Goal: Task Accomplishment & Management: Manage account settings

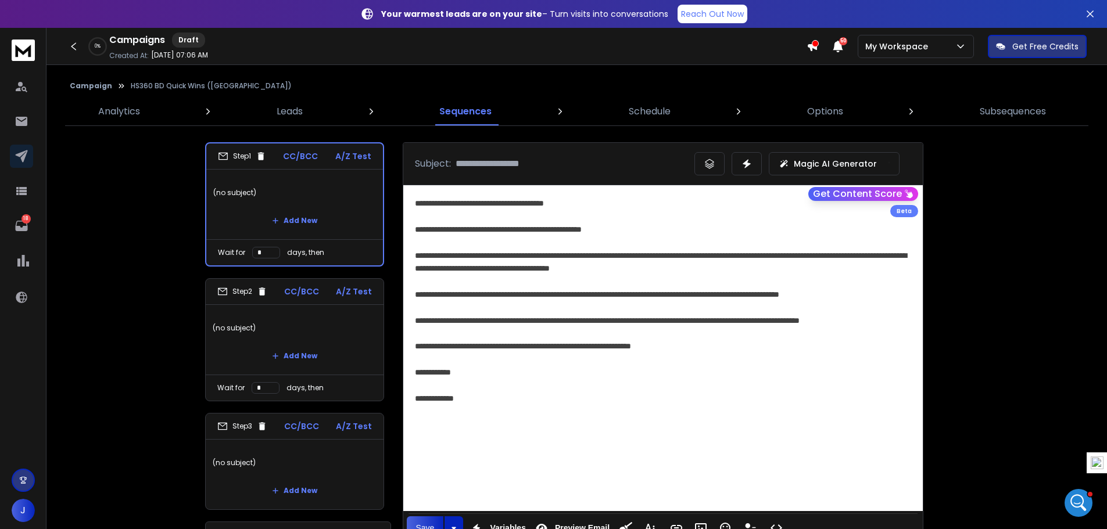
click at [92, 87] on button "Campaign" at bounding box center [91, 85] width 42 height 9
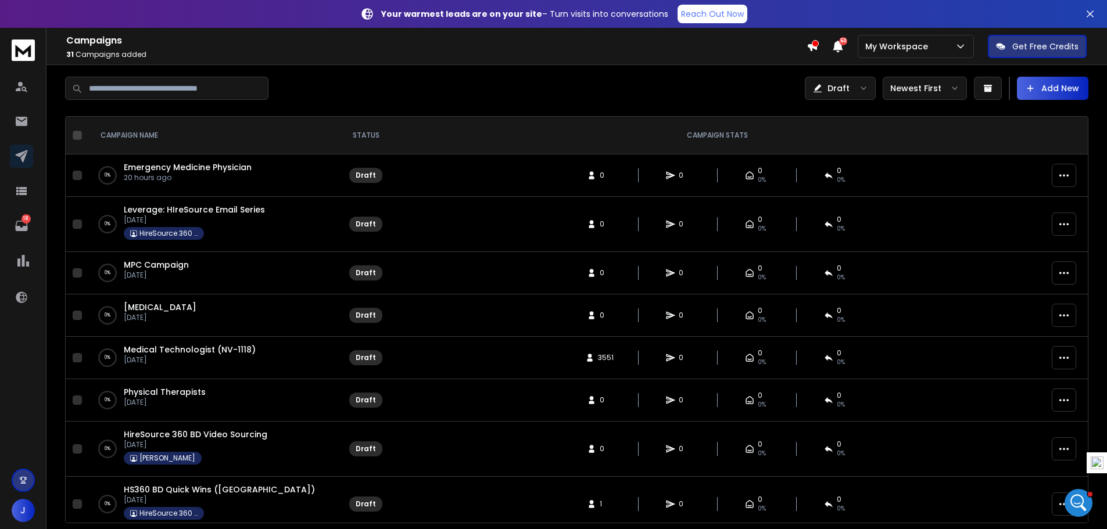
click at [137, 92] on input at bounding box center [166, 88] width 203 height 23
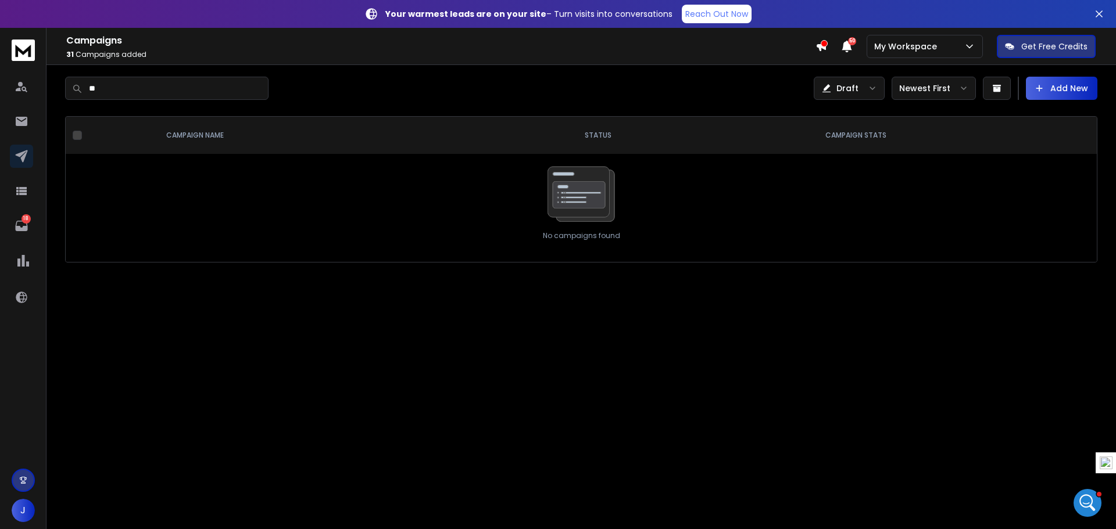
type input "*"
click at [473, 97] on div at bounding box center [323, 88] width 516 height 23
click at [877, 85] on icon "button" at bounding box center [871, 88] width 9 height 9
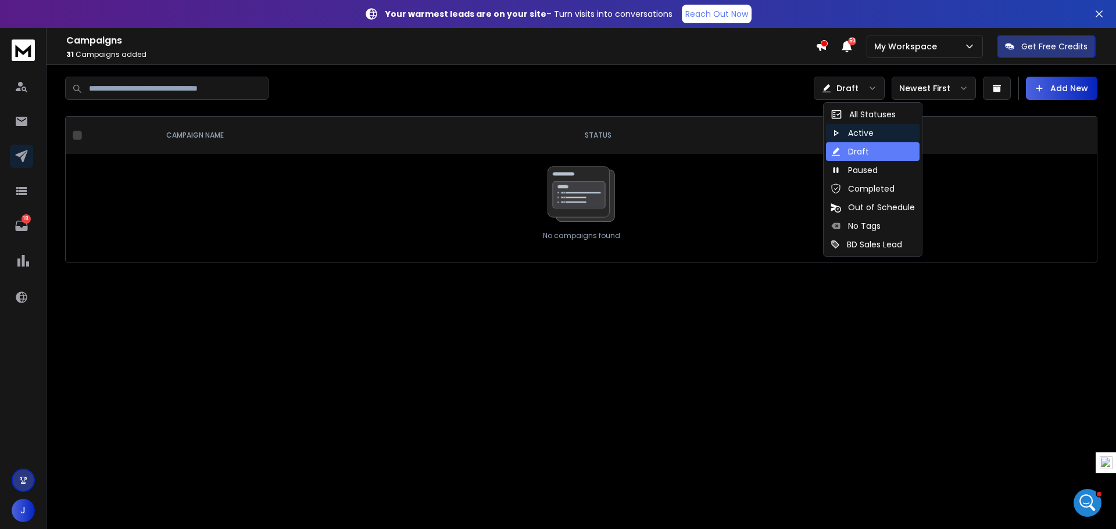
click at [854, 130] on div "Active" at bounding box center [851, 133] width 43 height 12
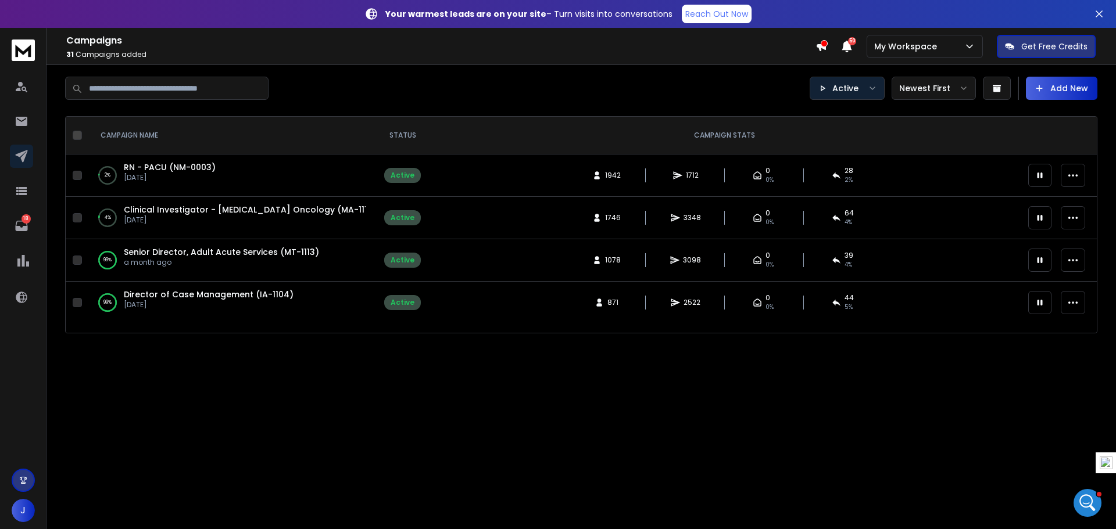
click at [877, 91] on icon "button" at bounding box center [871, 88] width 9 height 9
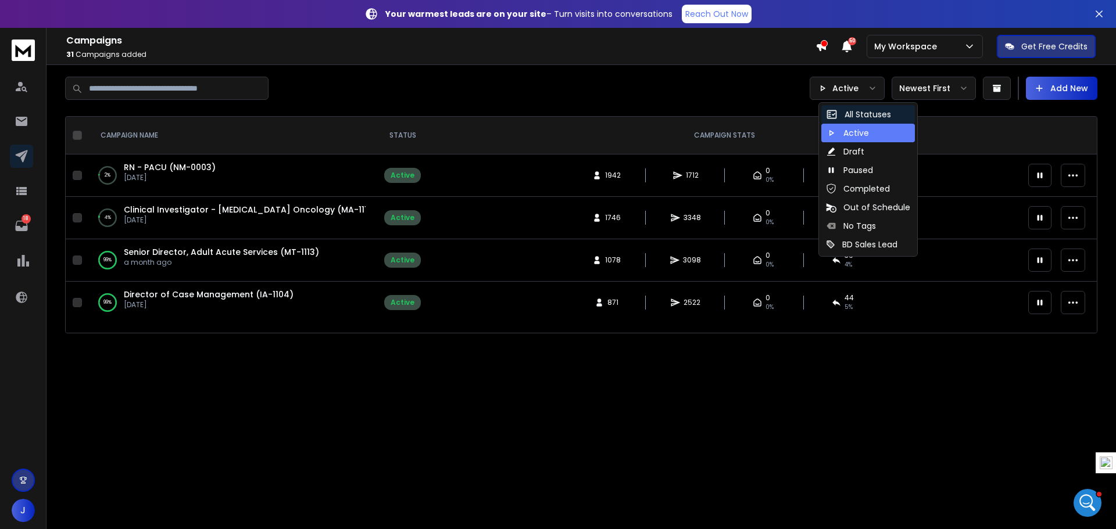
click at [852, 113] on div "All Statuses" at bounding box center [858, 115] width 65 height 12
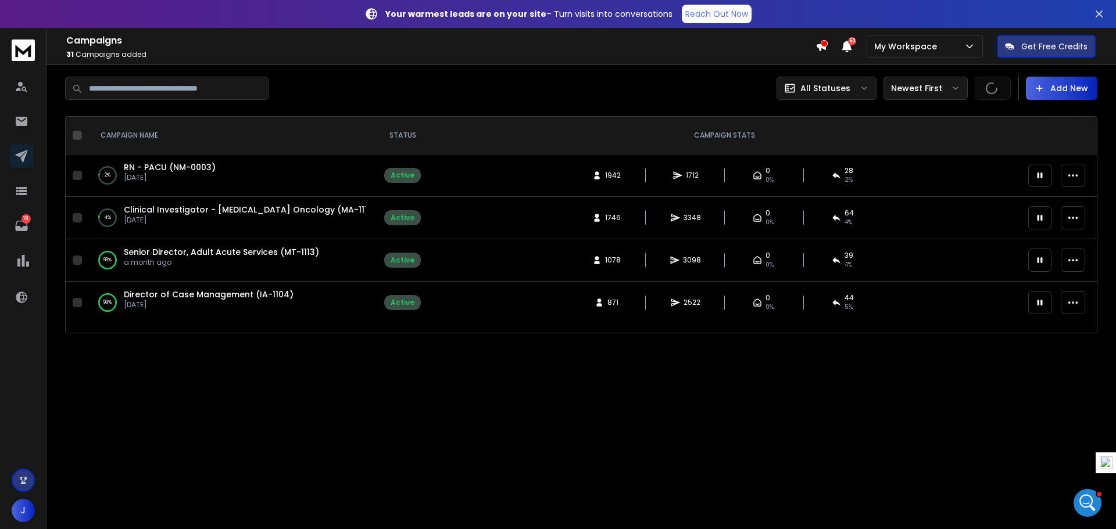
click at [126, 87] on input at bounding box center [166, 88] width 203 height 23
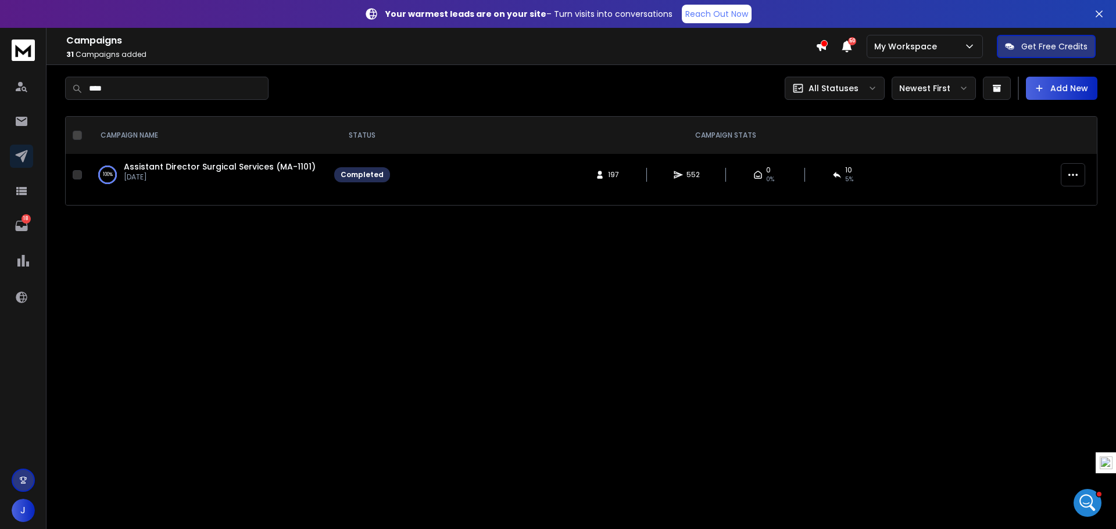
type input "****"
click at [198, 167] on span "Assistant Director Surgical Services (MA-1101)" at bounding box center [220, 167] width 192 height 12
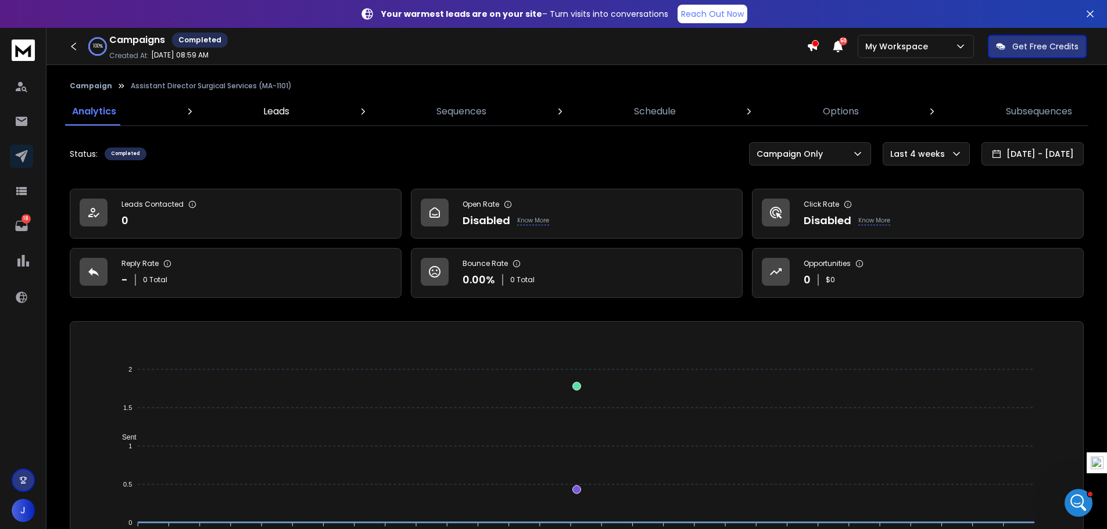
click at [278, 111] on p "Leads" at bounding box center [276, 112] width 26 height 14
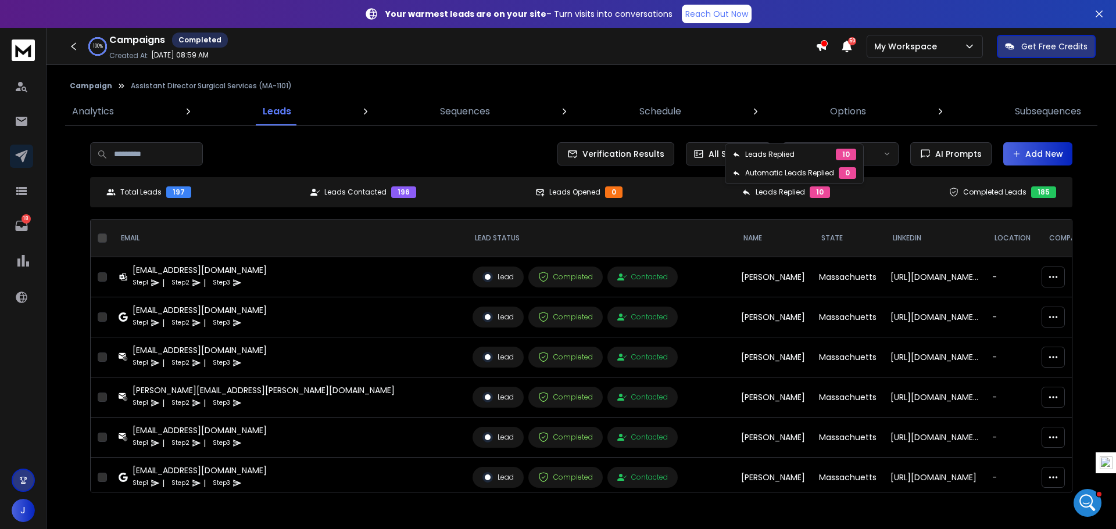
click at [804, 194] on p "Leads Replied" at bounding box center [779, 192] width 49 height 9
click at [756, 189] on div "Leads Replied 10" at bounding box center [785, 193] width 88 height 12
click at [891, 154] on icon "button" at bounding box center [887, 153] width 8 height 9
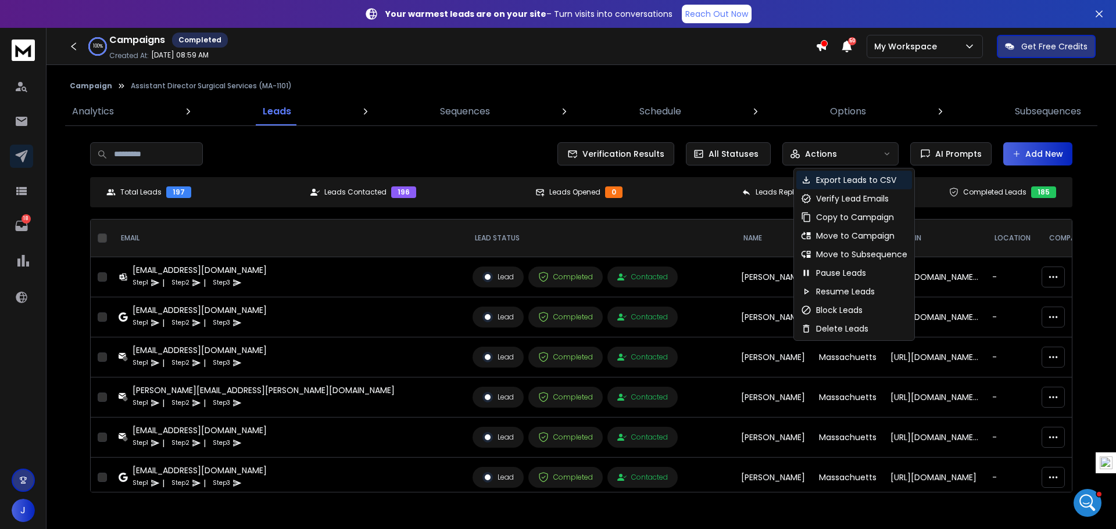
click at [790, 135] on div "Campaign Assistant Director Surgical Services (MA-1101) Analytics Leads Sequenc…" at bounding box center [581, 281] width 1032 height 409
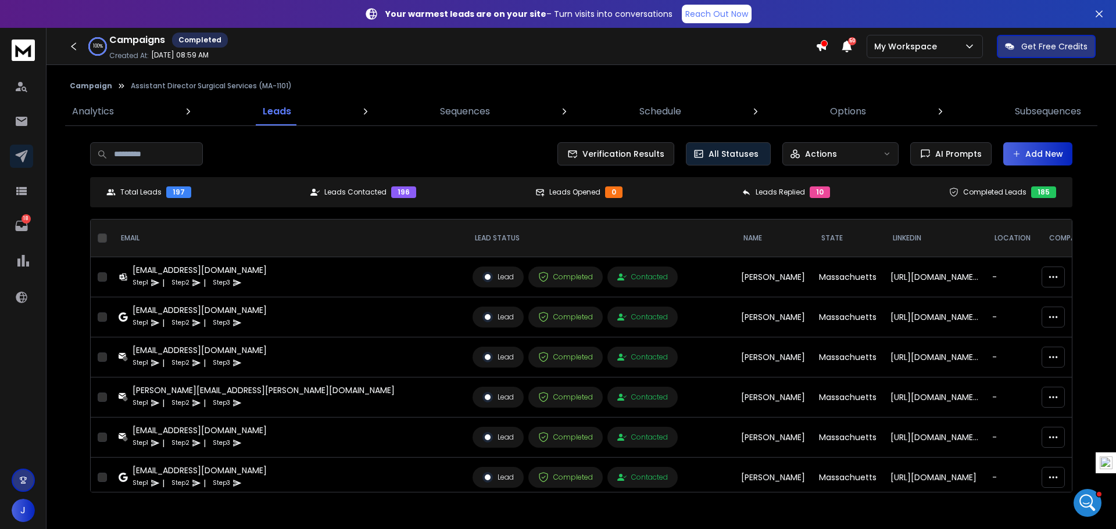
click at [729, 159] on p "All Statuses" at bounding box center [733, 154] width 50 height 12
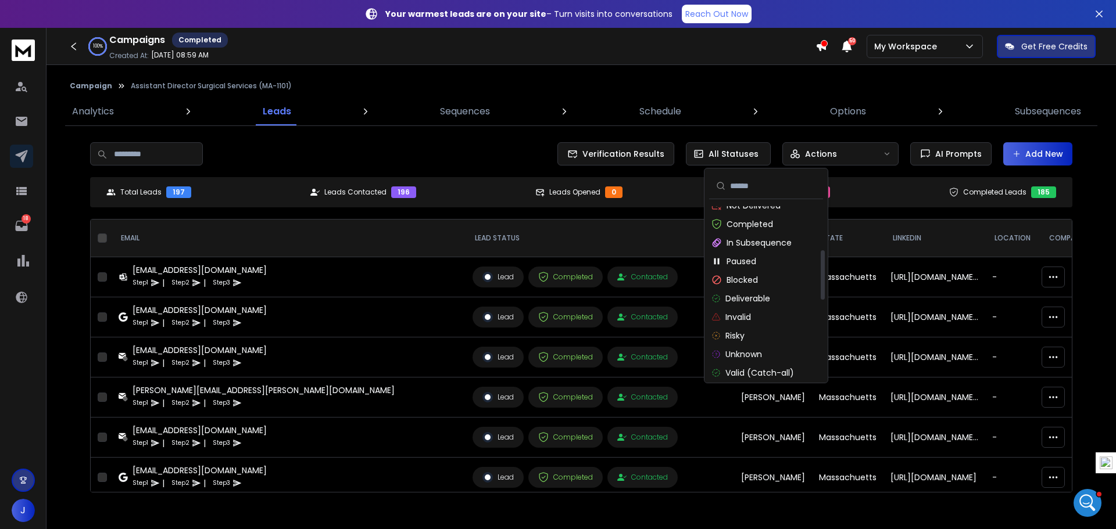
scroll to position [128, 0]
drag, startPoint x: 835, startPoint y: 220, endPoint x: 846, endPoint y: 256, distance: 37.5
click at [824, 256] on div at bounding box center [822, 267] width 4 height 49
click at [751, 288] on p "Blocked" at bounding box center [741, 292] width 31 height 12
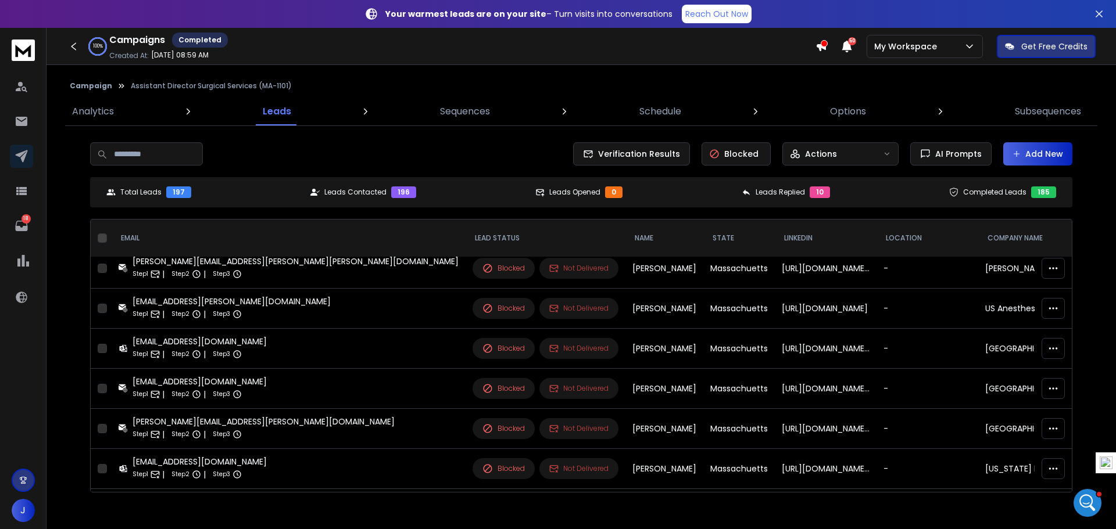
scroll to position [0, 0]
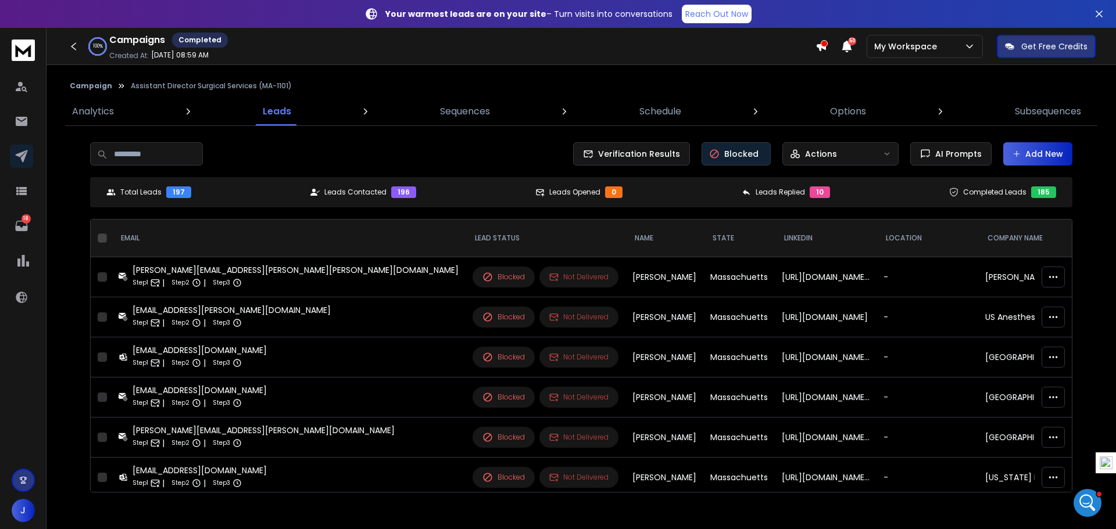
click at [743, 157] on p "Blocked" at bounding box center [741, 154] width 34 height 12
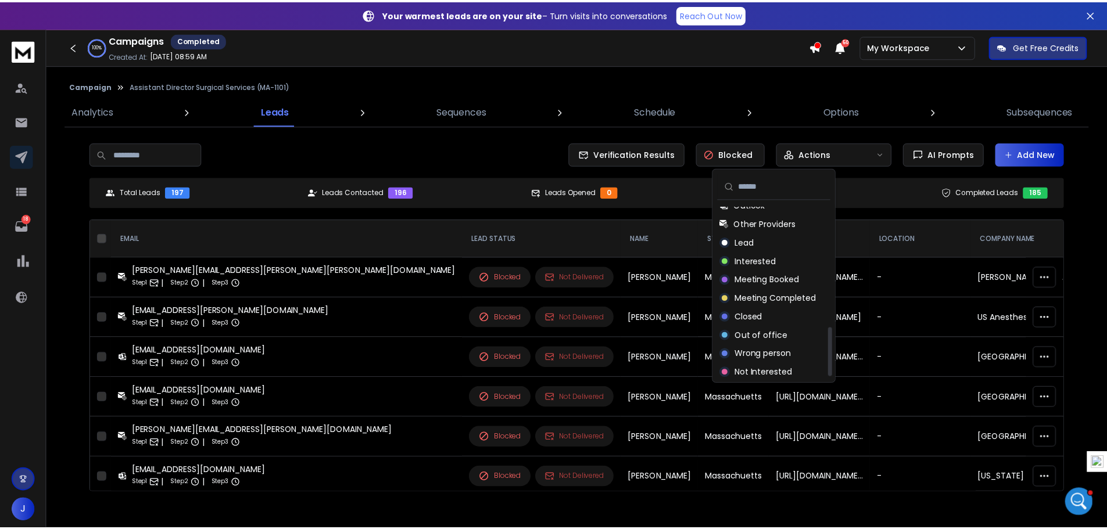
scroll to position [439, 0]
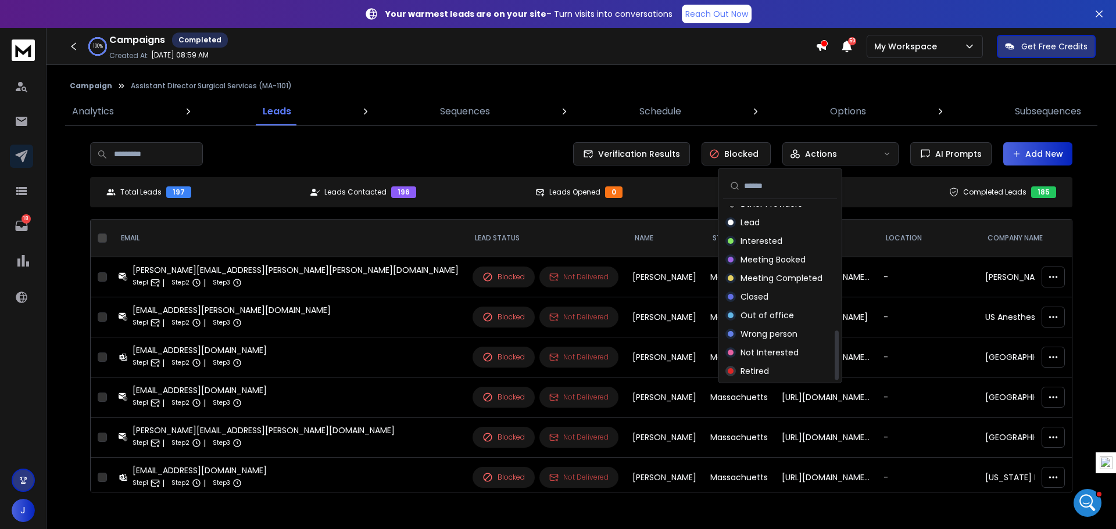
drag, startPoint x: 849, startPoint y: 267, endPoint x: 864, endPoint y: 357, distance: 90.6
click at [838, 357] on div at bounding box center [836, 355] width 4 height 49
click at [755, 354] on p "Not Interested" at bounding box center [769, 353] width 58 height 12
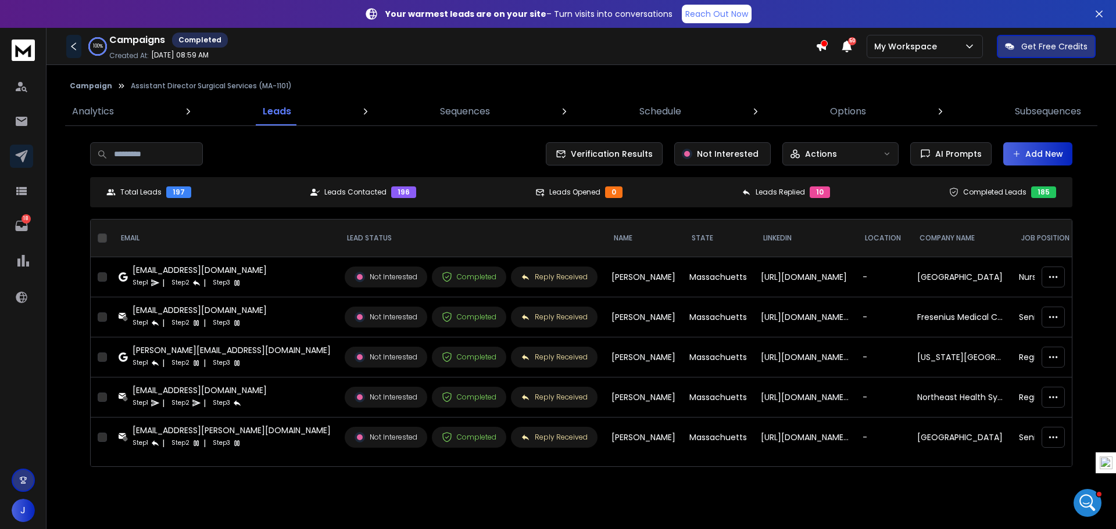
click at [71, 41] on icon at bounding box center [74, 46] width 10 height 10
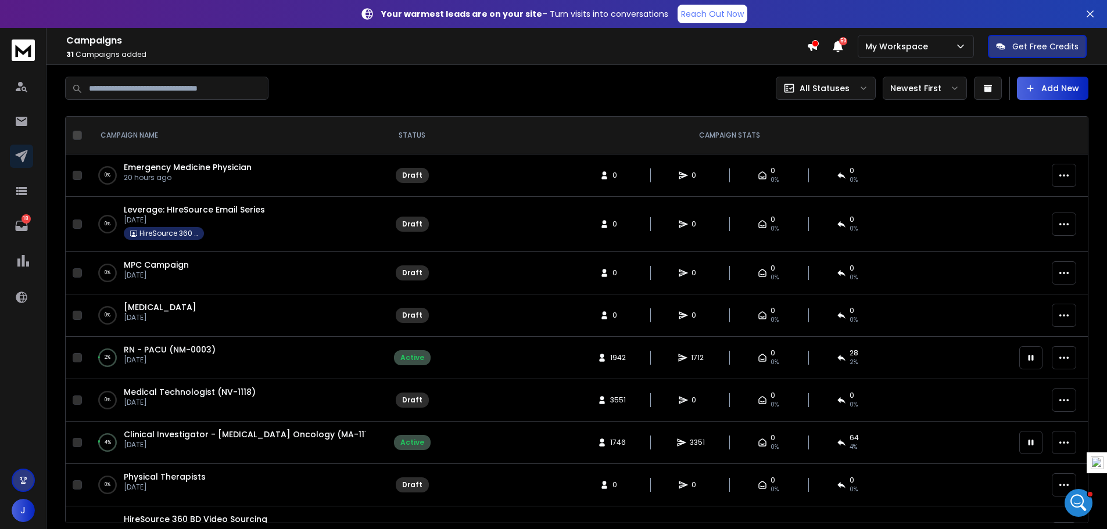
click at [176, 88] on input at bounding box center [166, 88] width 203 height 23
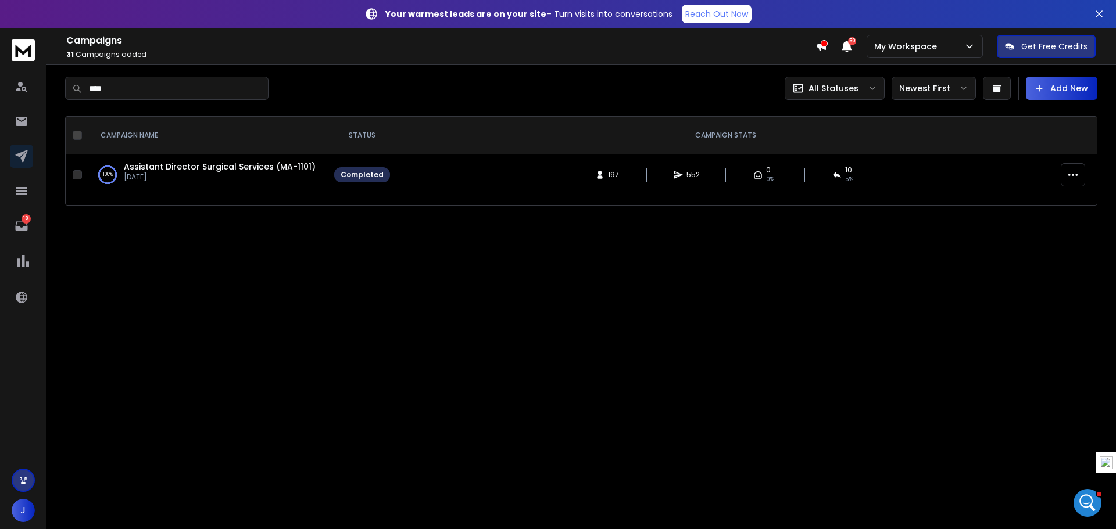
type input "****"
click at [76, 178] on button "button" at bounding box center [77, 174] width 9 height 9
click at [1078, 174] on button "button" at bounding box center [1072, 174] width 24 height 23
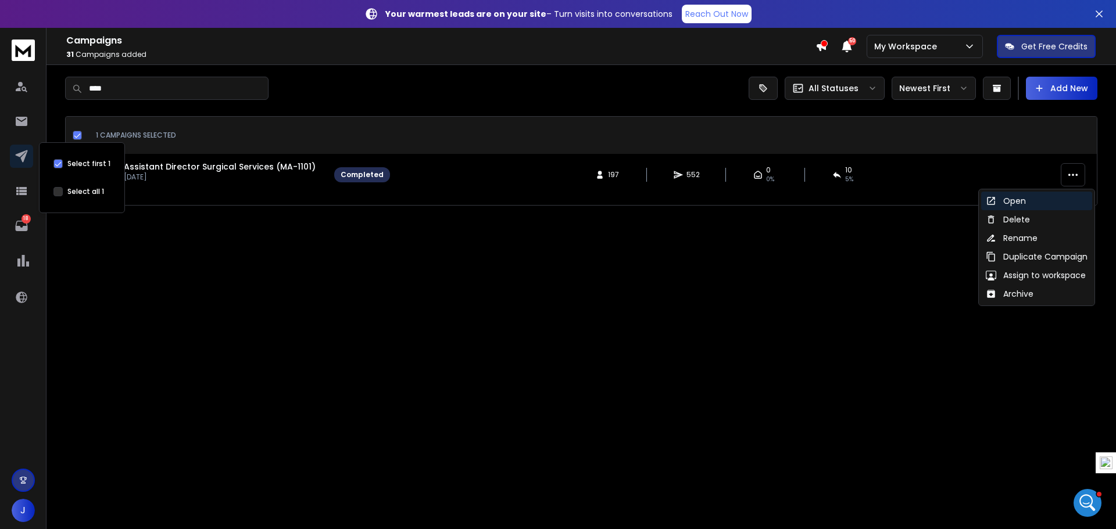
click at [76, 136] on button "Select first 1" at bounding box center [77, 135] width 9 height 9
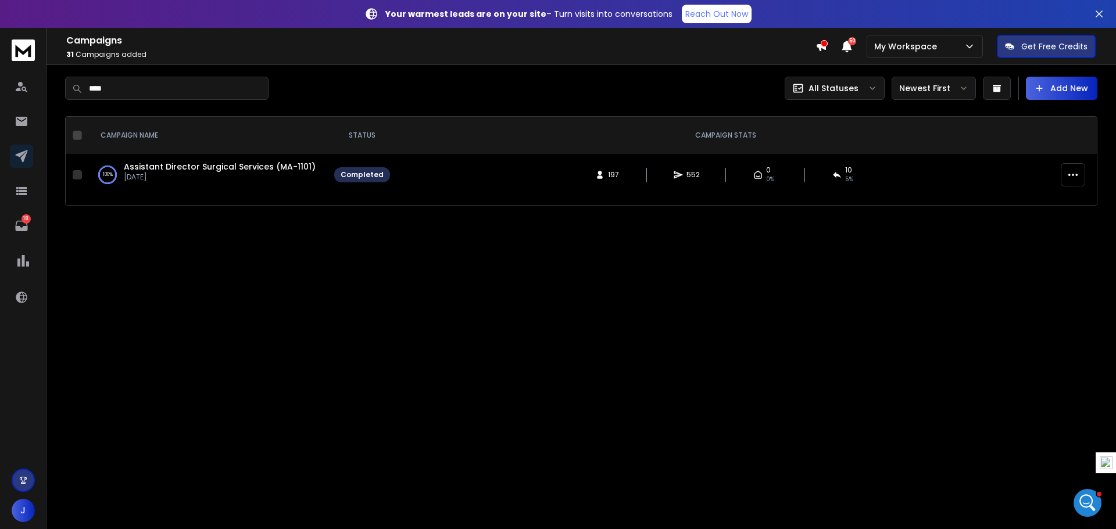
click at [410, 95] on div "****" at bounding box center [323, 88] width 516 height 23
click at [28, 261] on icon at bounding box center [23, 260] width 17 height 17
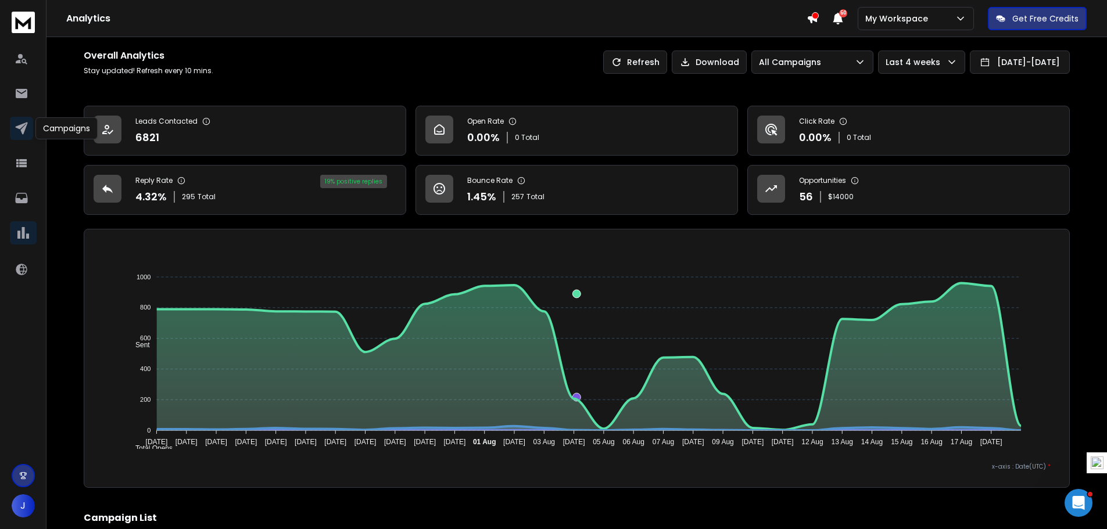
click at [18, 125] on icon at bounding box center [22, 128] width 14 height 14
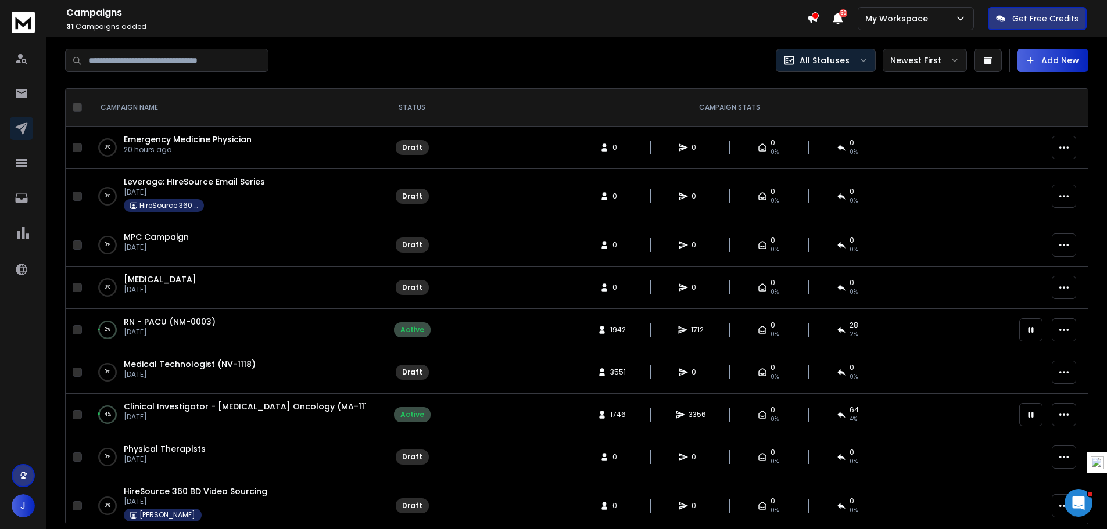
click at [867, 58] on icon "button" at bounding box center [863, 60] width 9 height 9
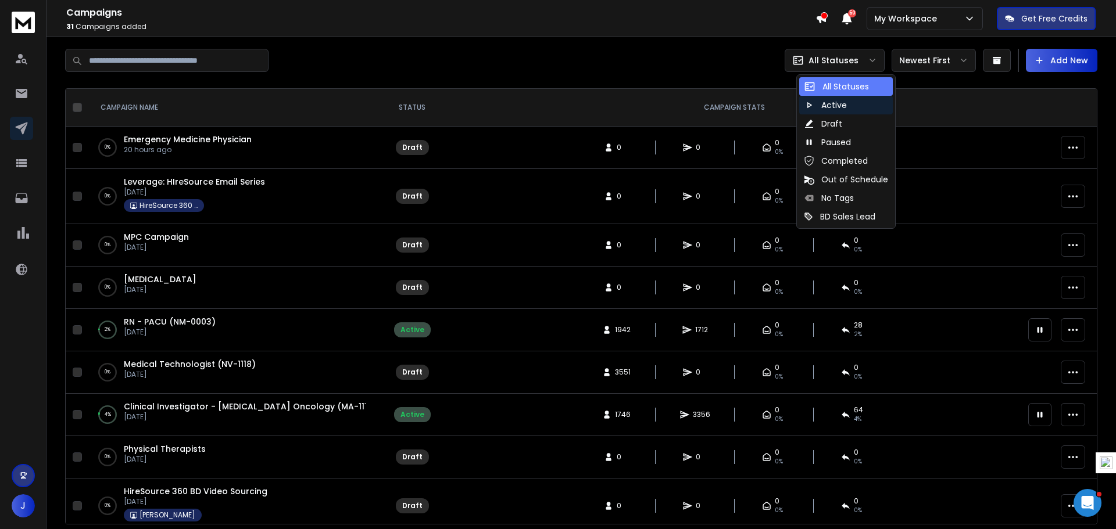
click at [823, 107] on div "Active" at bounding box center [825, 105] width 43 height 12
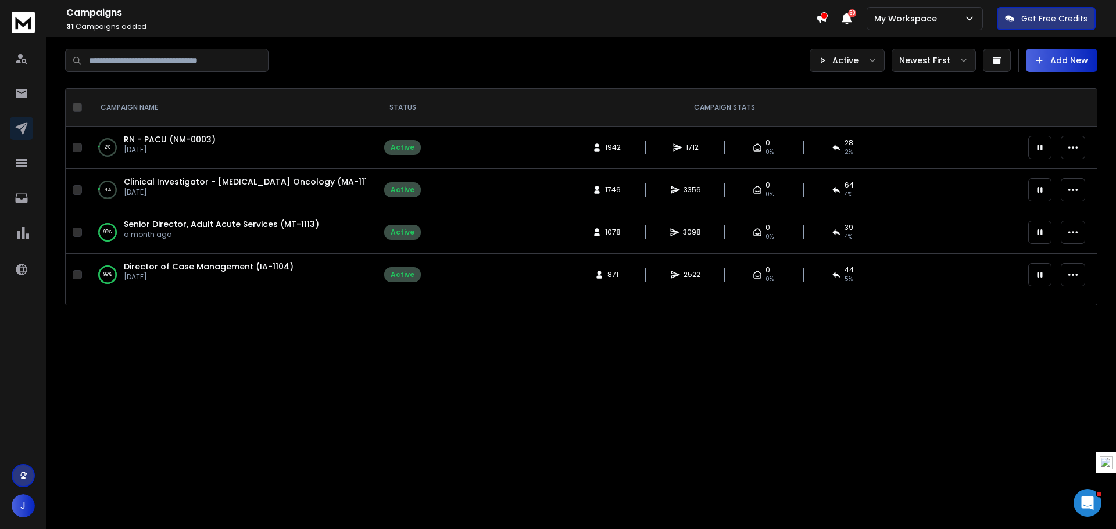
click at [189, 181] on span "Clinical Investigator - [MEDICAL_DATA] Oncology (MA-1117)" at bounding box center [250, 182] width 253 height 12
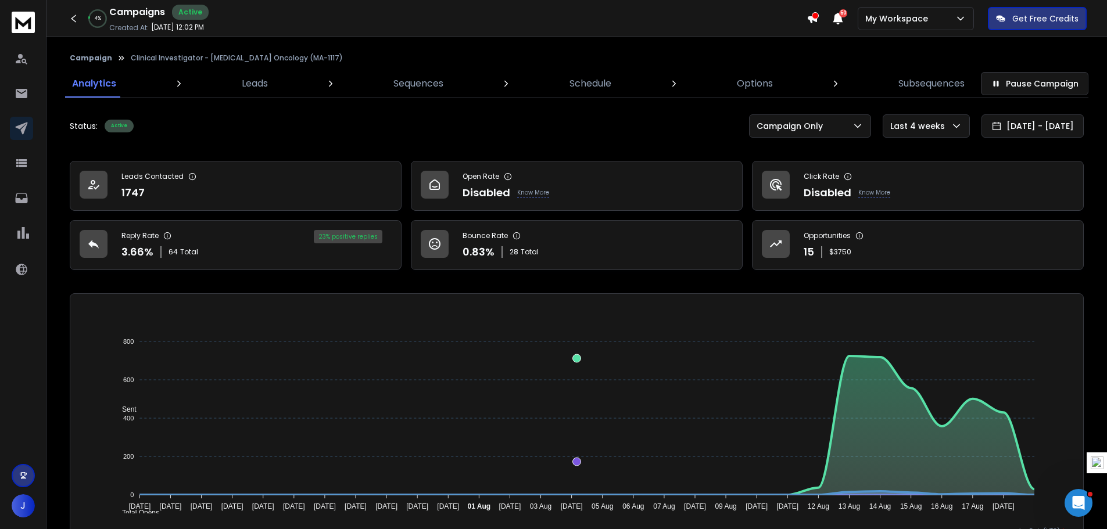
click at [85, 59] on button "Campaign" at bounding box center [91, 57] width 42 height 9
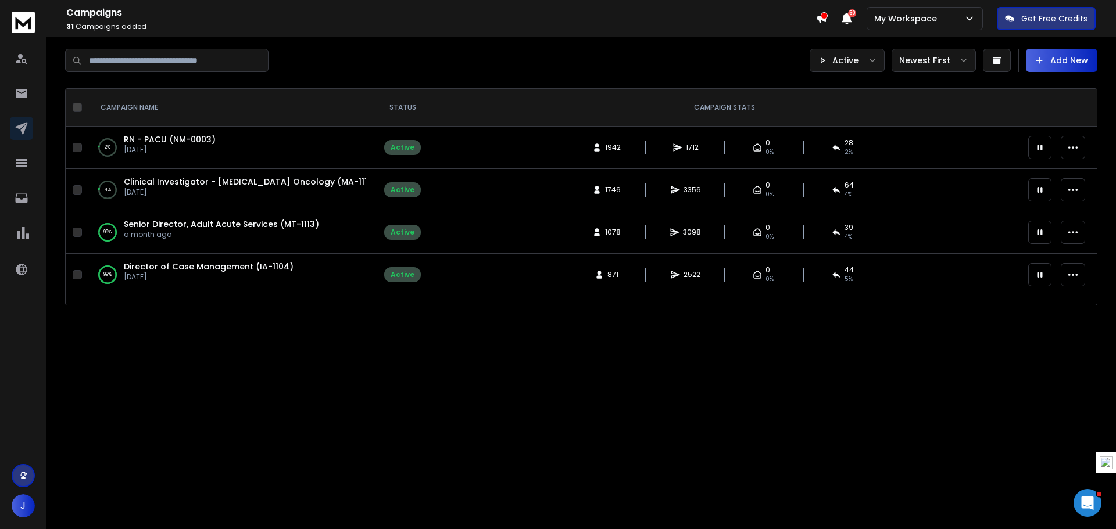
click at [149, 136] on span "RN - PACU (NM-0003)" at bounding box center [170, 140] width 92 height 12
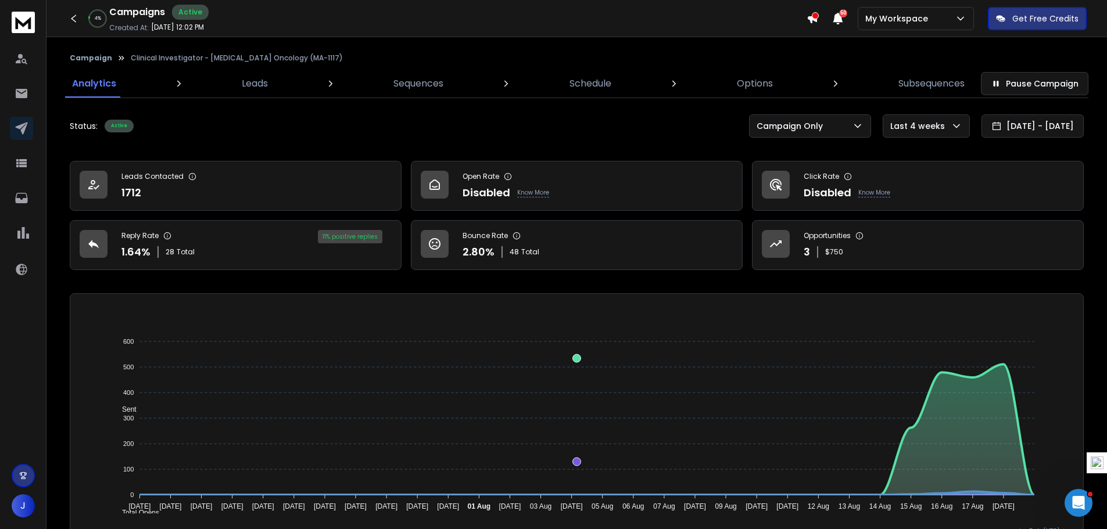
click at [89, 60] on button "Campaign" at bounding box center [91, 57] width 42 height 9
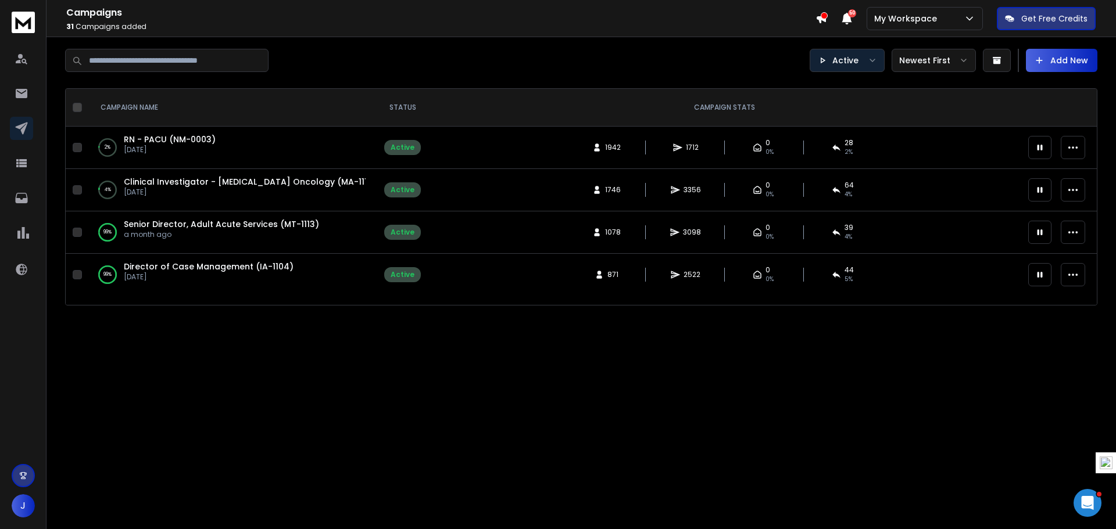
click at [858, 58] on p "Active" at bounding box center [845, 61] width 26 height 12
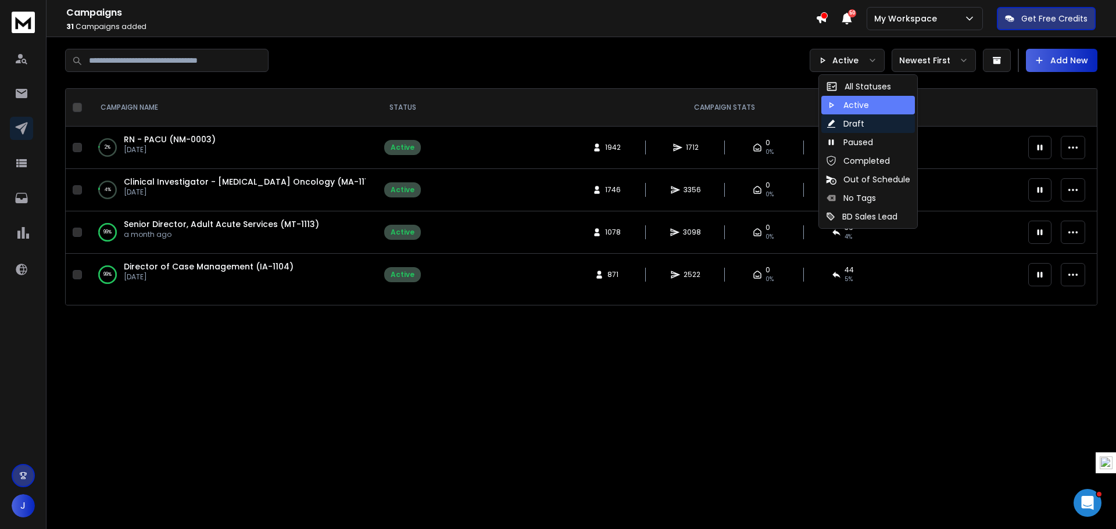
click at [852, 122] on div "Draft" at bounding box center [845, 124] width 38 height 12
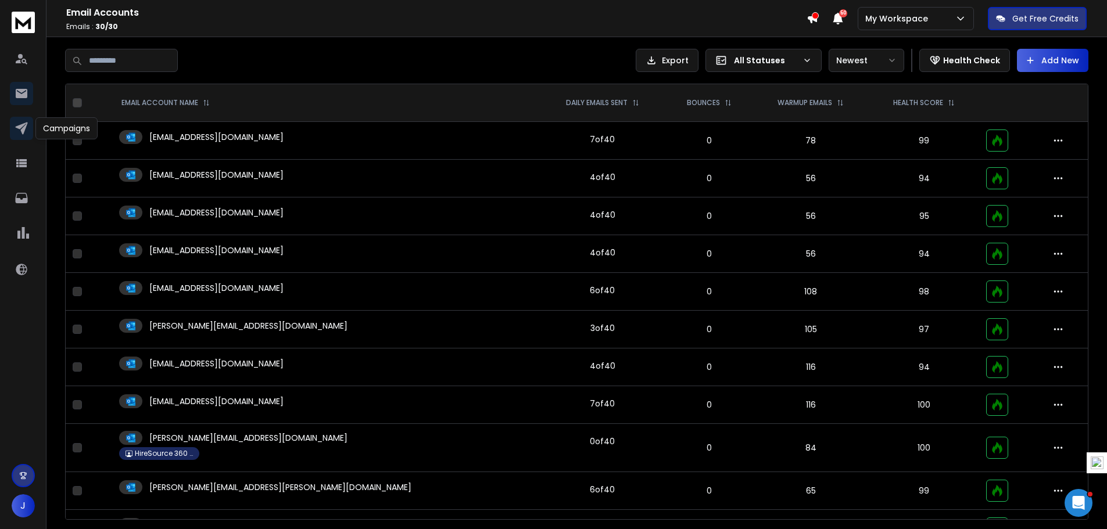
click at [24, 125] on icon at bounding box center [22, 128] width 14 height 14
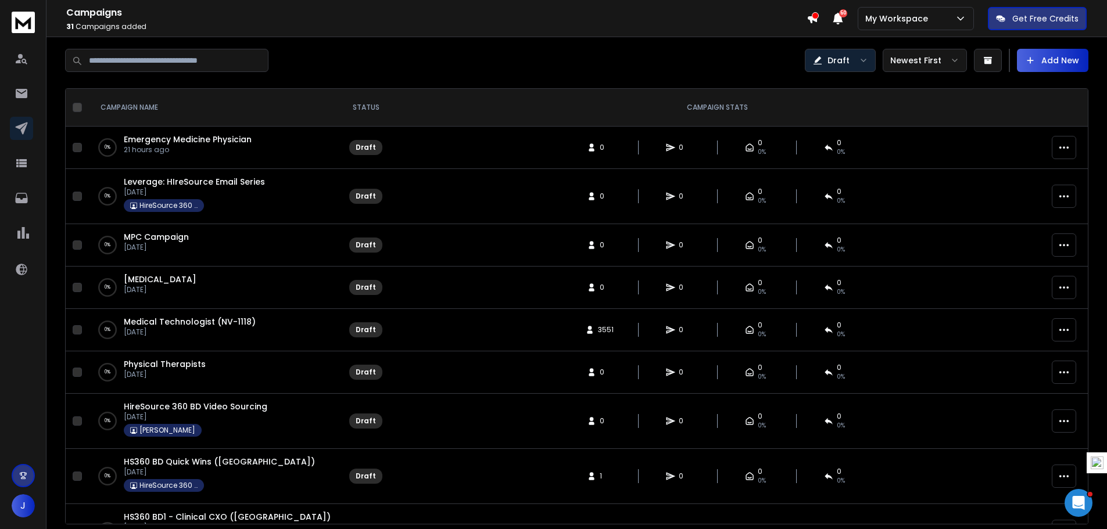
click at [868, 56] on icon "button" at bounding box center [863, 60] width 9 height 9
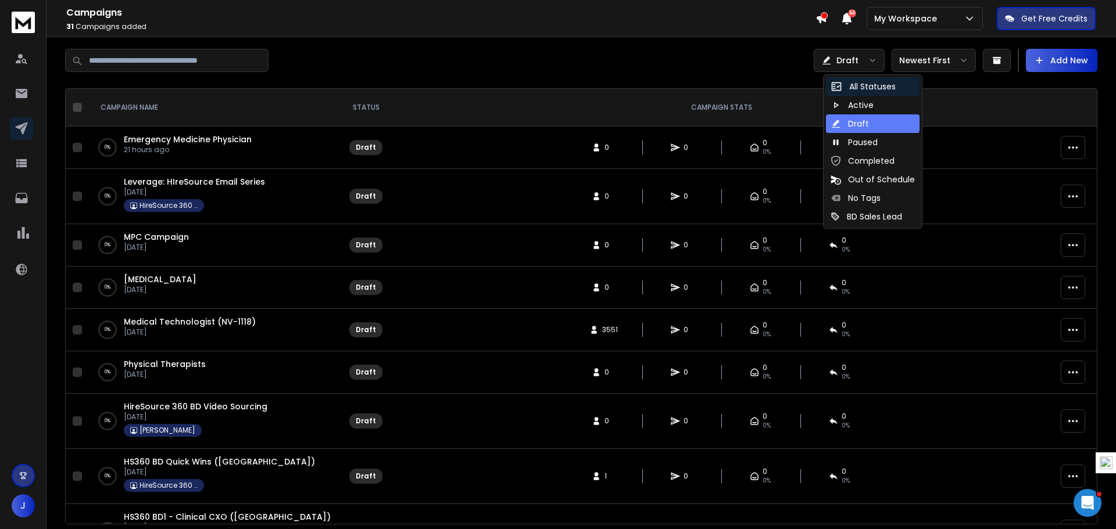
click at [857, 84] on div "All Statuses" at bounding box center [862, 87] width 65 height 12
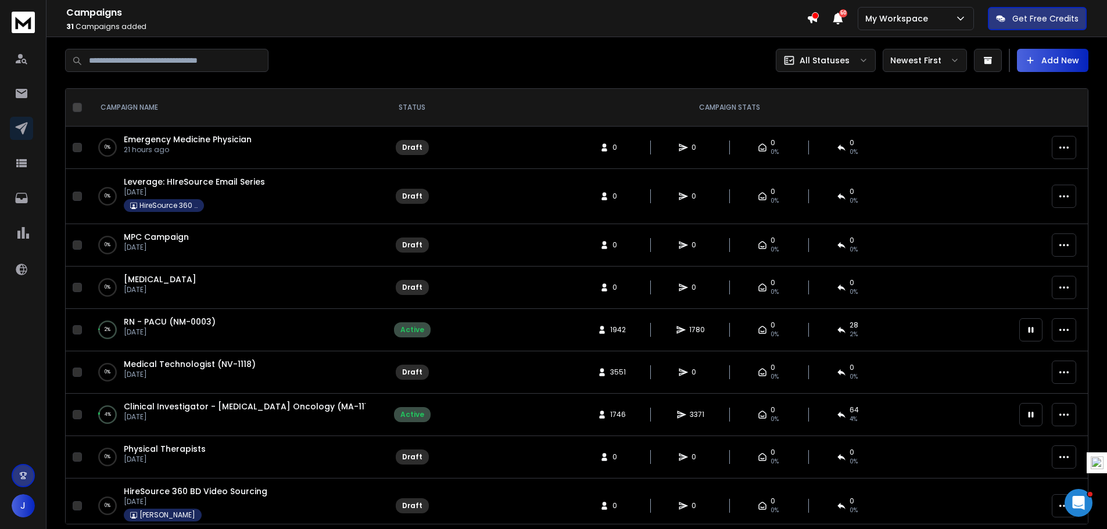
click at [159, 62] on input at bounding box center [166, 60] width 203 height 23
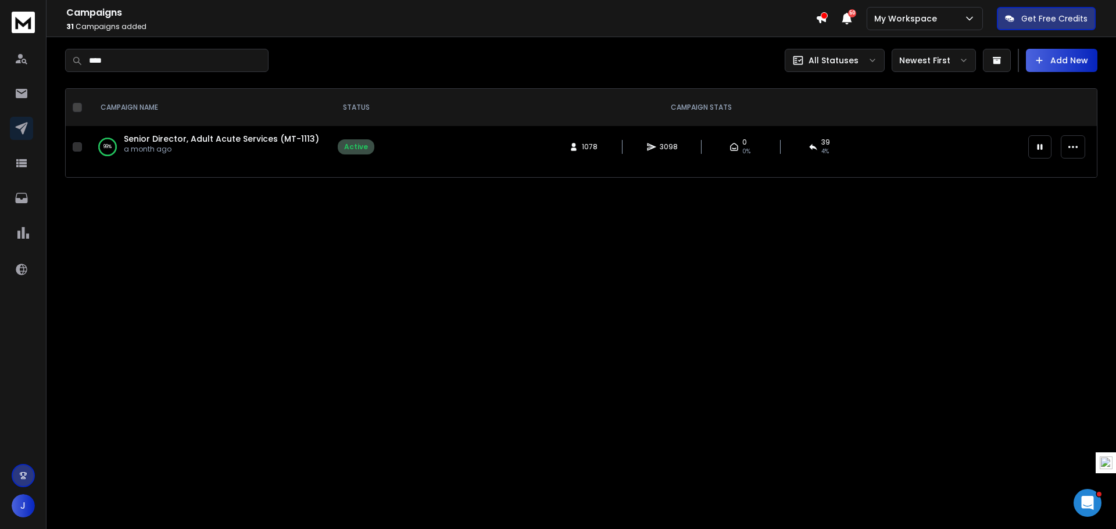
type input "****"
click at [193, 137] on span "Senior Director, Adult Acute Services (MT-1113)" at bounding box center [221, 139] width 195 height 12
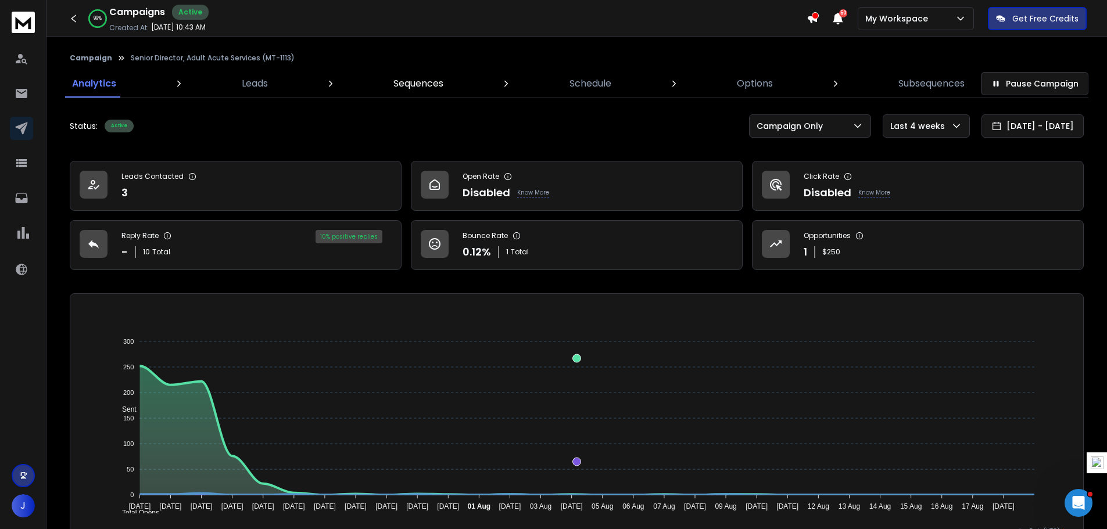
click at [421, 84] on p "Sequences" at bounding box center [418, 84] width 50 height 14
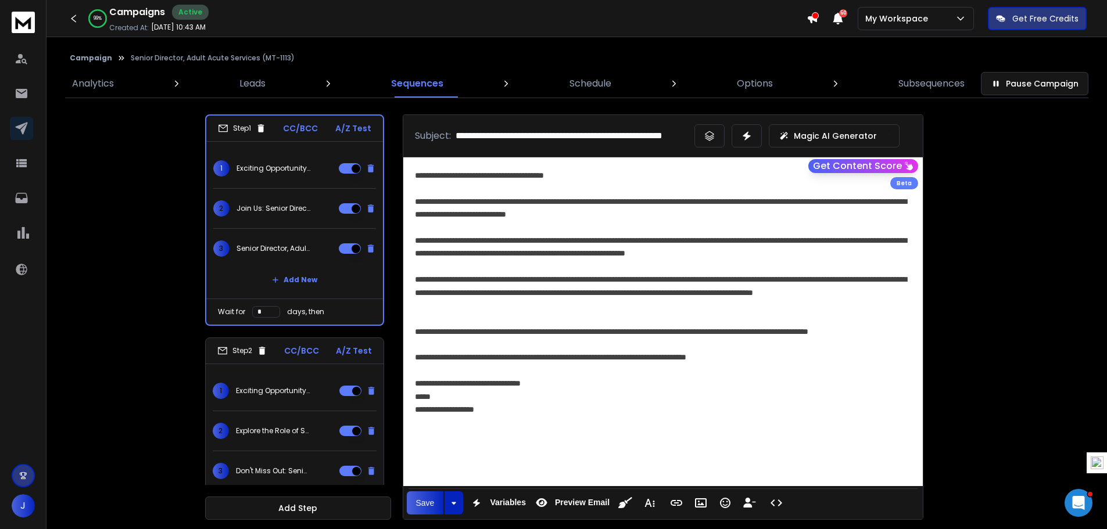
scroll to position [7, 0]
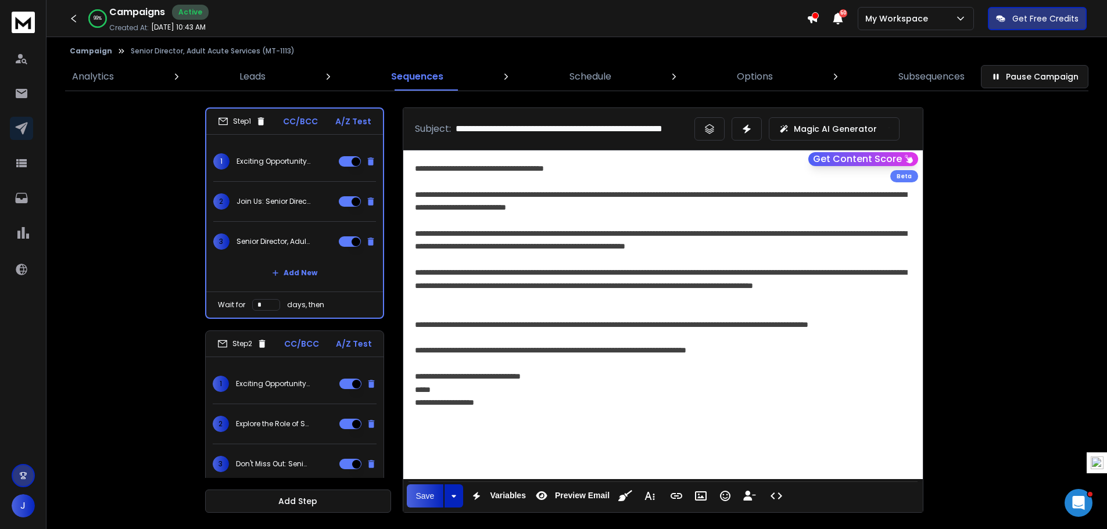
click at [268, 162] on p "Exciting Opportunity: Senior Director, Adult Acute Services" at bounding box center [273, 161] width 74 height 9
click at [265, 200] on p "Join Us: Senior Director, Adult Acute Services" at bounding box center [273, 201] width 74 height 9
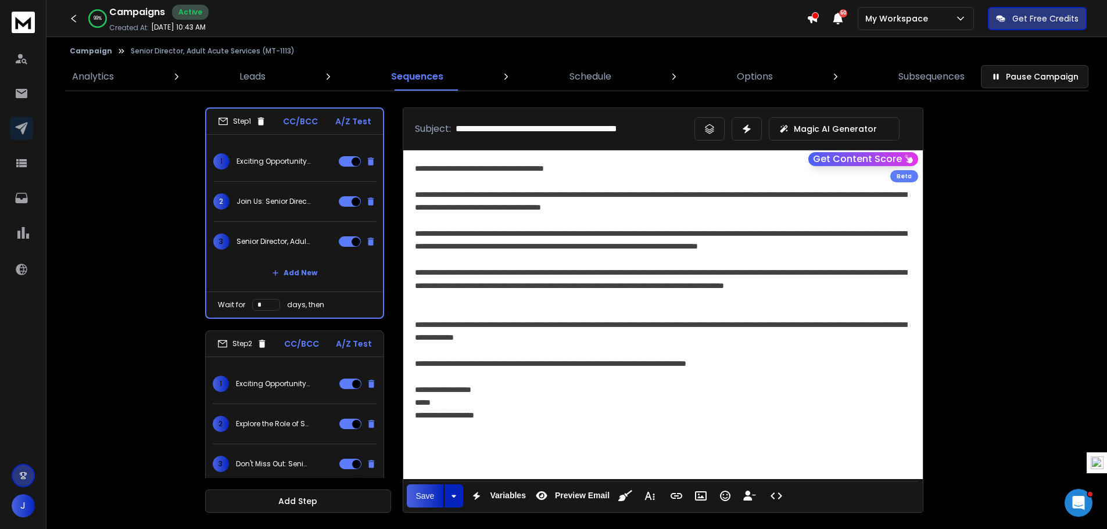
click at [263, 235] on div "3 Senior Director, Adult Acute Services" at bounding box center [262, 242] width 98 height 16
type input "**********"
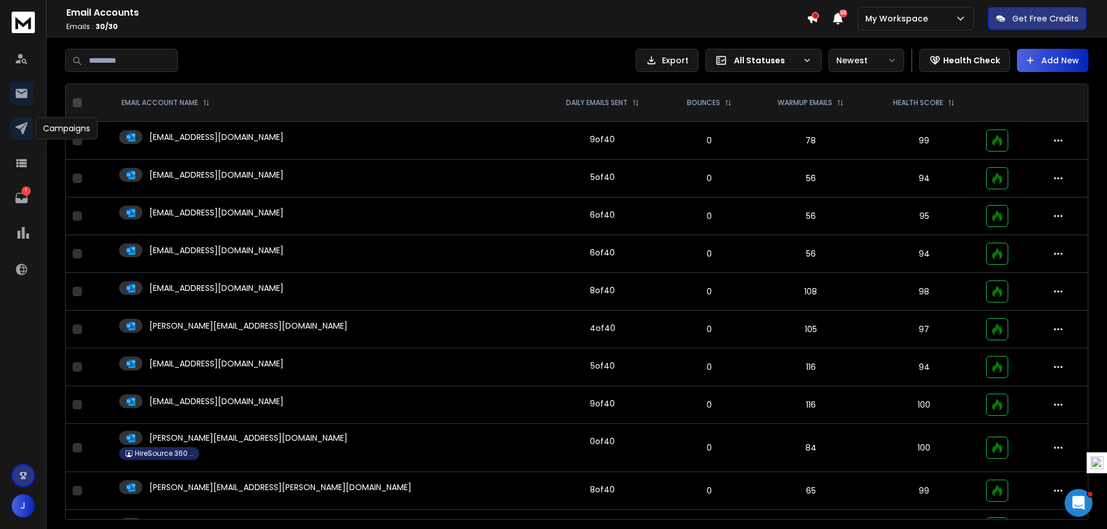
click at [24, 129] on icon at bounding box center [21, 128] width 12 height 12
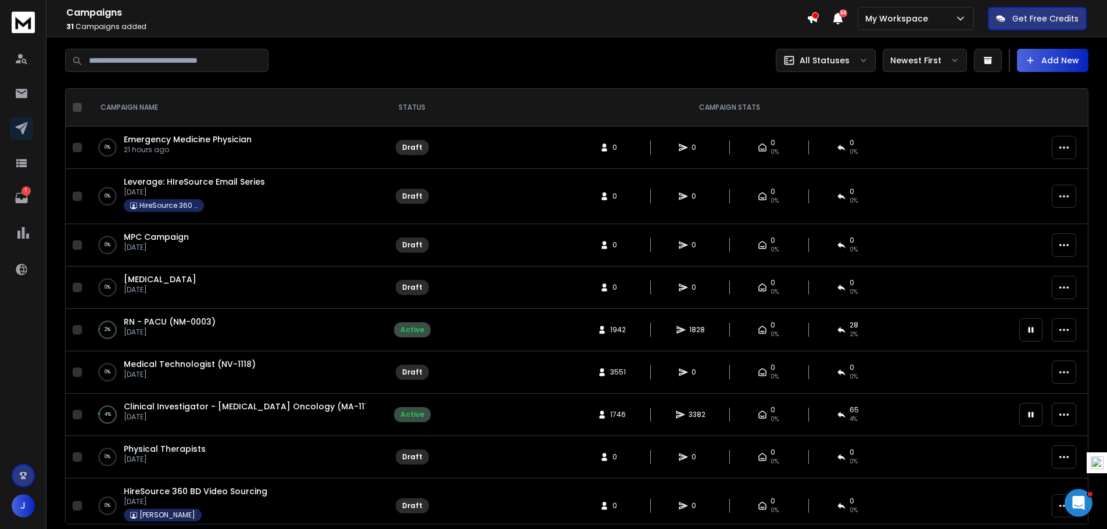
click at [160, 279] on span "[MEDICAL_DATA]" at bounding box center [160, 280] width 73 height 12
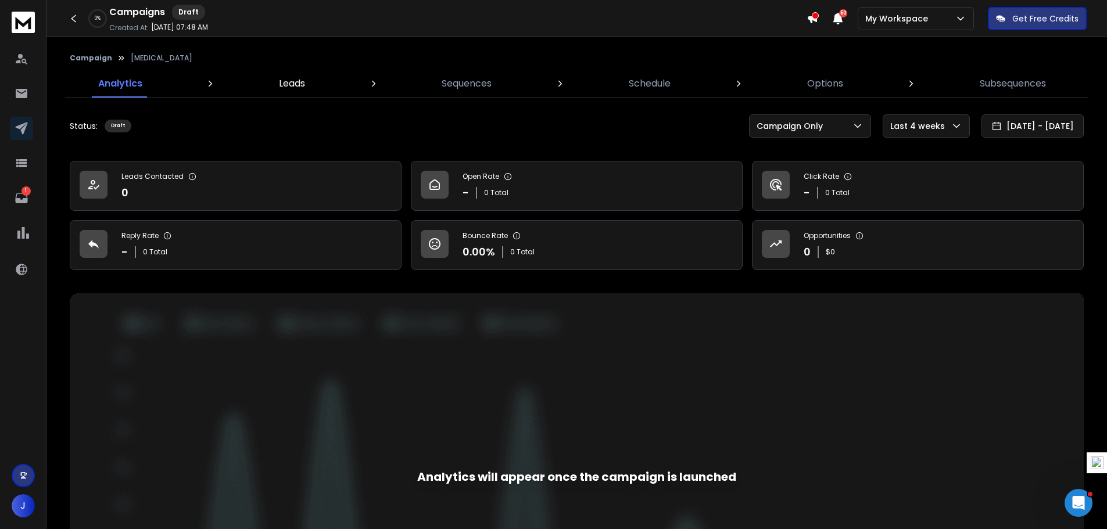
click at [298, 85] on p "Leads" at bounding box center [292, 84] width 26 height 14
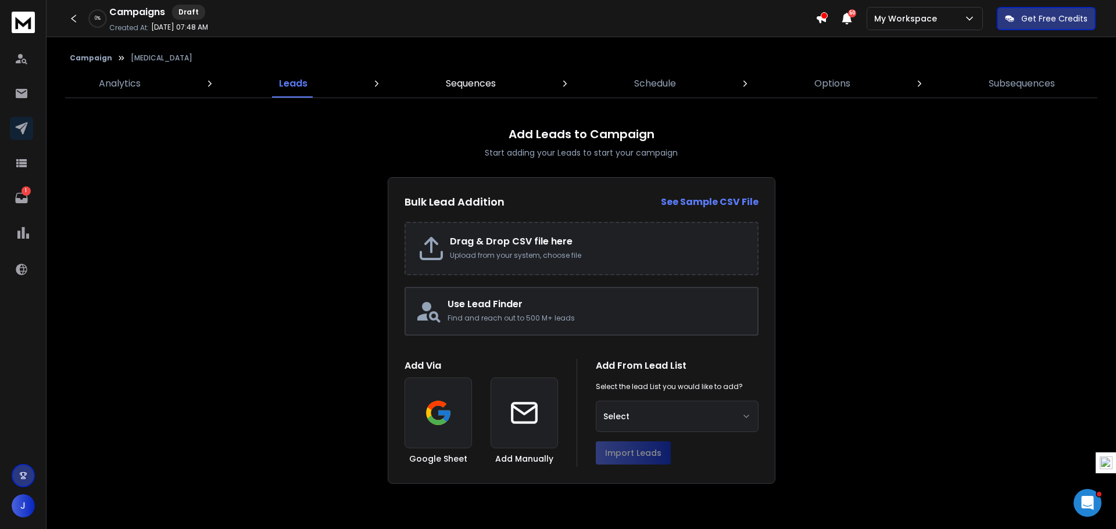
click at [478, 83] on p "Sequences" at bounding box center [471, 84] width 50 height 14
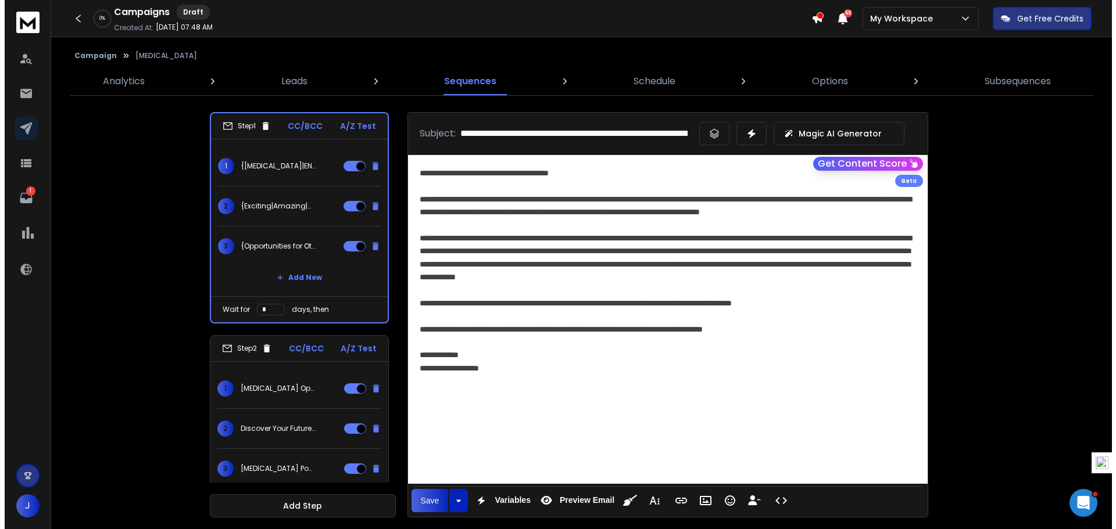
scroll to position [7, 0]
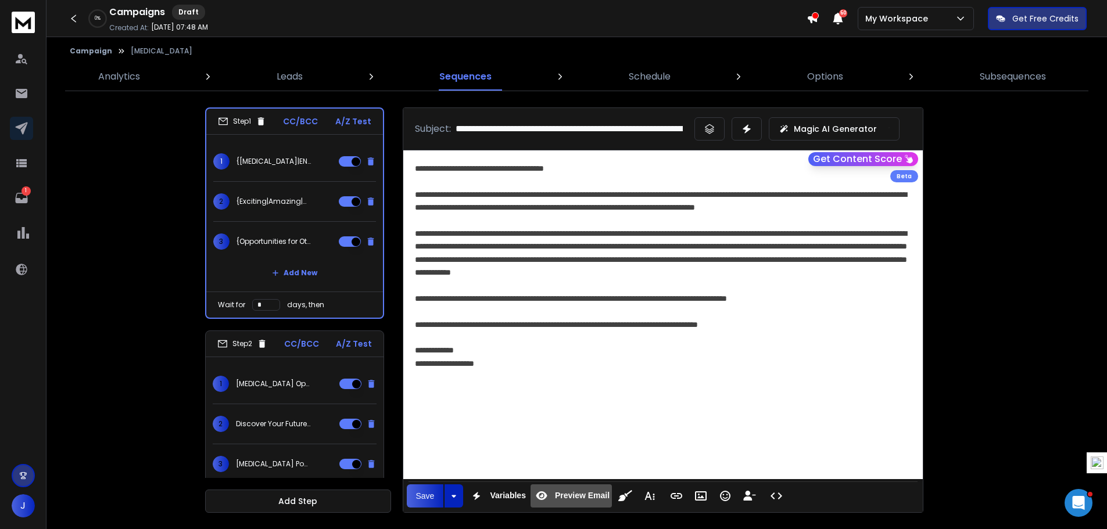
click at [578, 501] on div "Preview Email" at bounding box center [570, 495] width 81 height 19
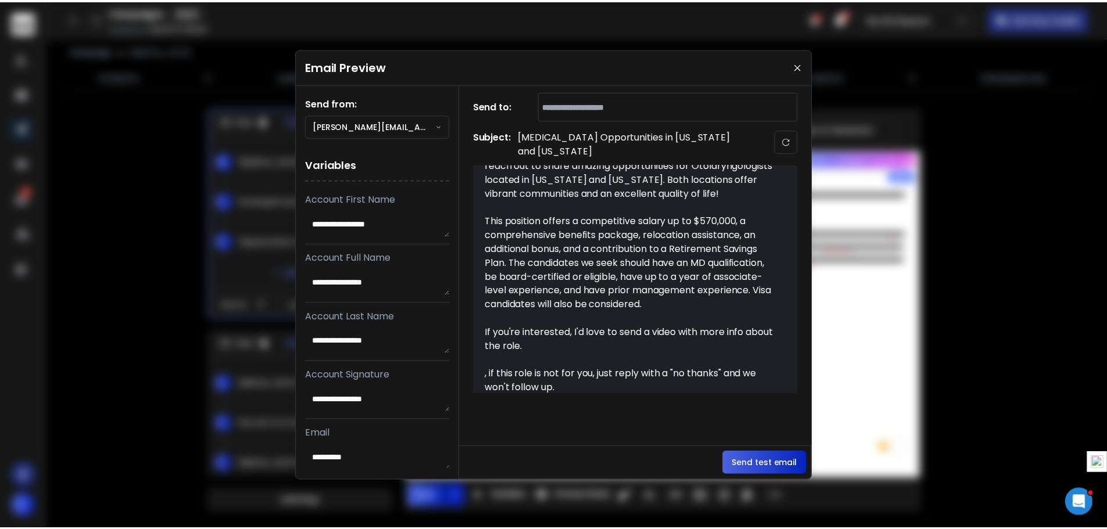
scroll to position [59, 0]
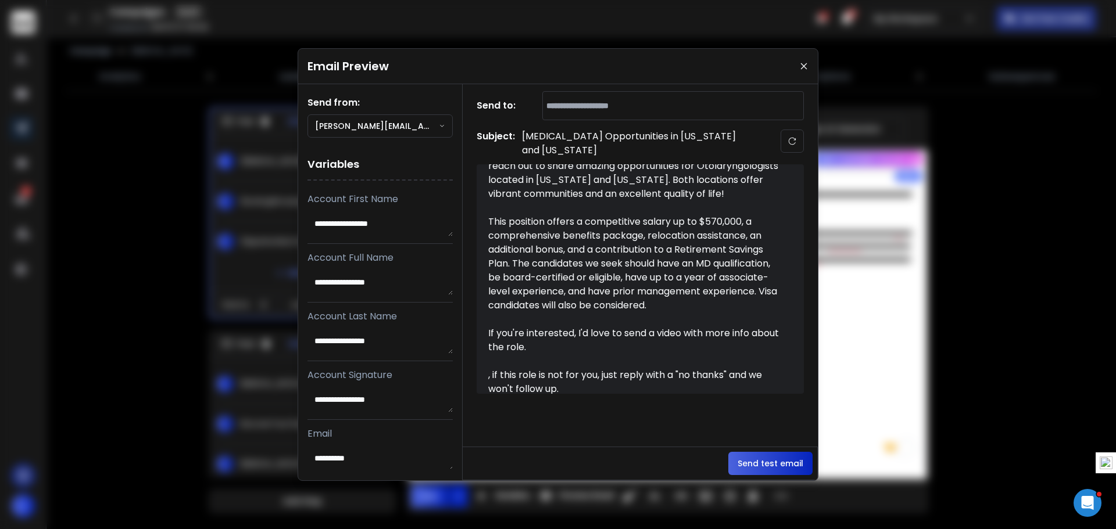
click at [806, 66] on icon at bounding box center [803, 66] width 9 height 9
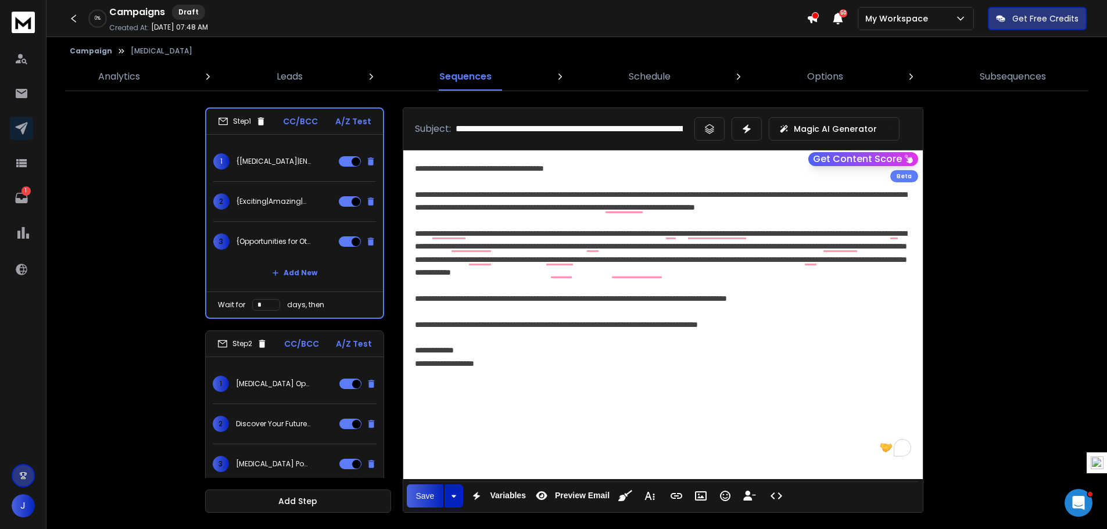
click at [863, 247] on div "**********" at bounding box center [663, 253] width 496 height 52
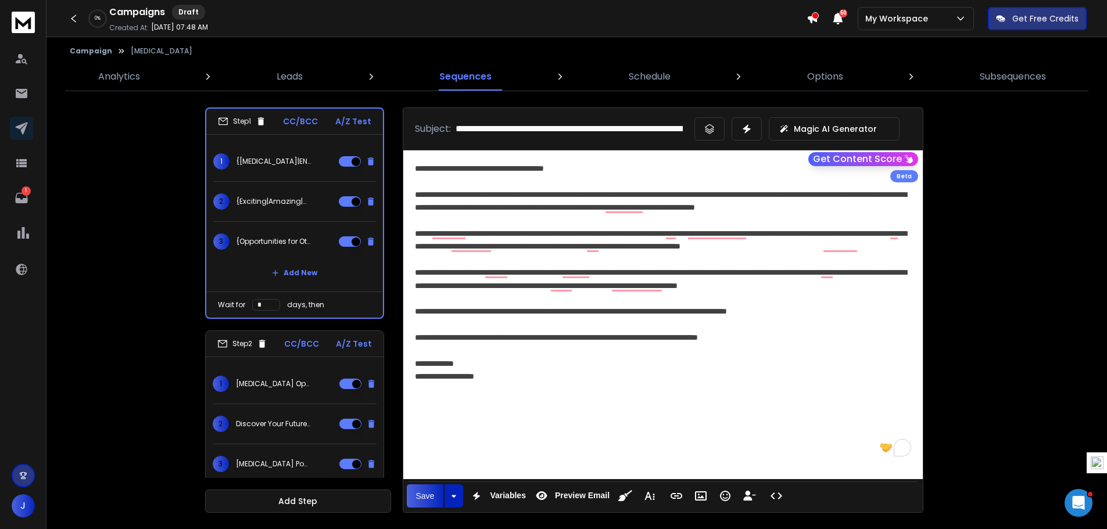
click at [272, 204] on p "{Exciting|Amazing|Outstanding|Fantastic} Otolaryngologist Positions in New York…" at bounding box center [273, 201] width 74 height 9
type input "**********"
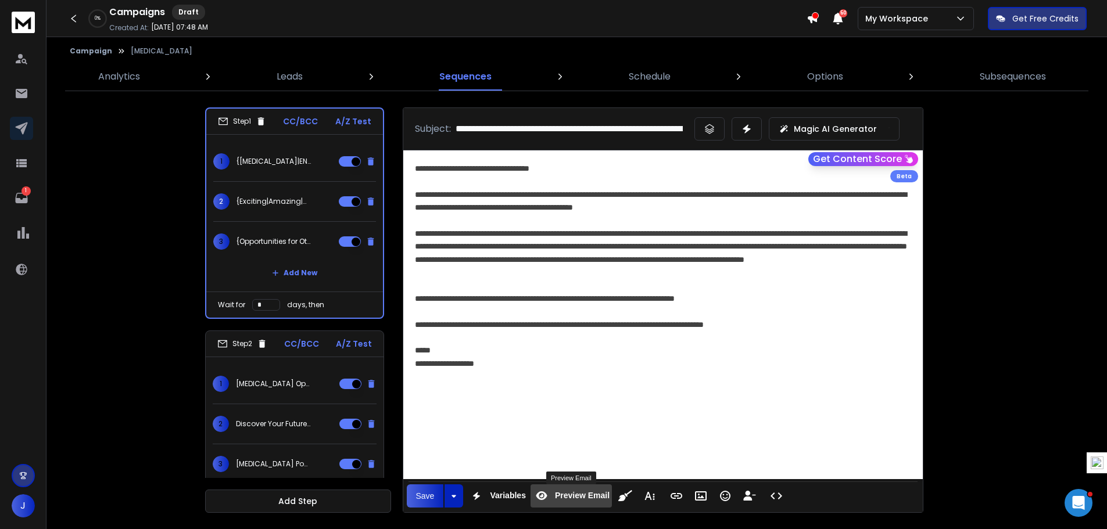
click at [587, 497] on span "Preview Email" at bounding box center [582, 496] width 59 height 10
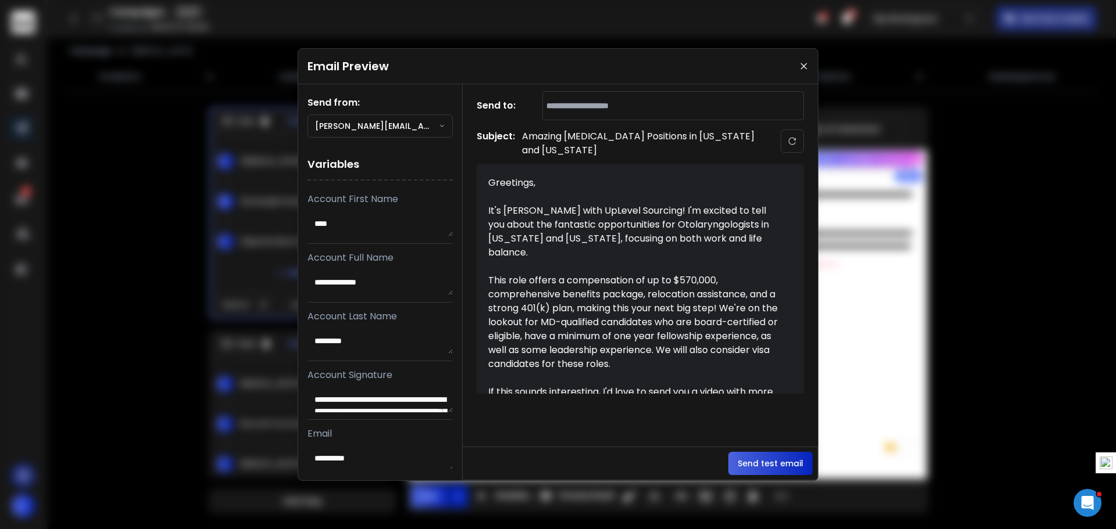
click at [803, 65] on icon at bounding box center [804, 66] width 6 height 6
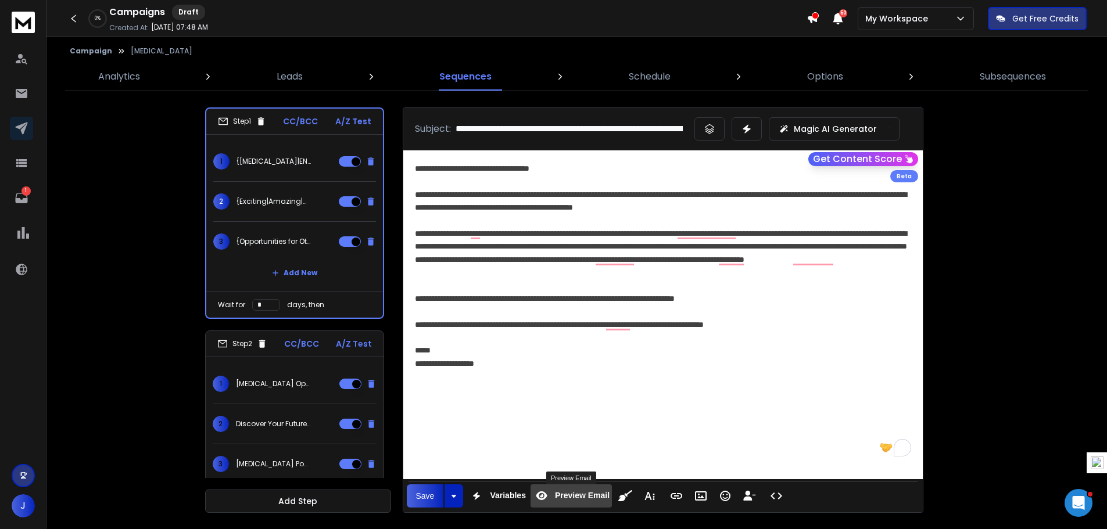
click at [572, 489] on div "Preview Email" at bounding box center [570, 495] width 81 height 19
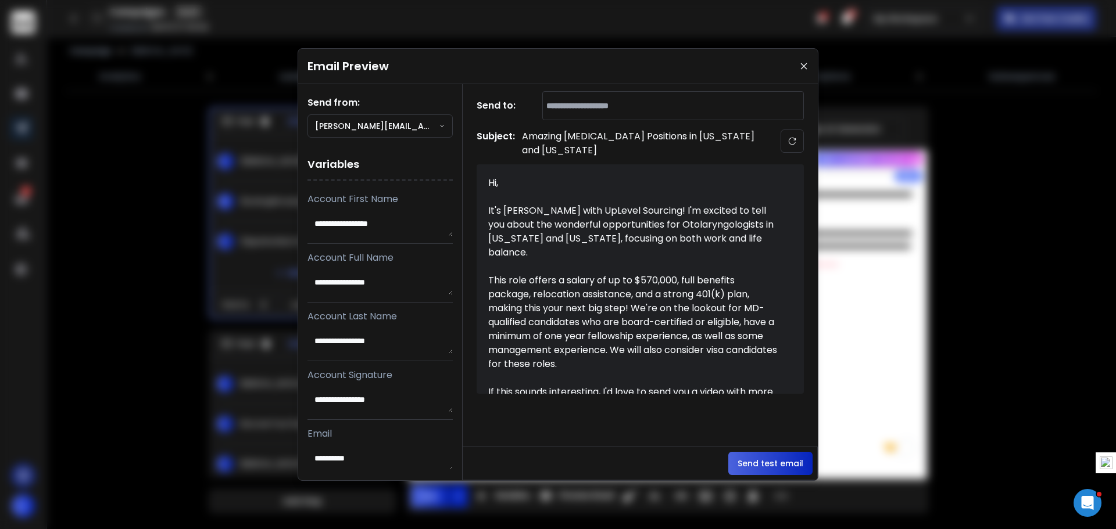
click at [803, 62] on icon at bounding box center [803, 66] width 9 height 9
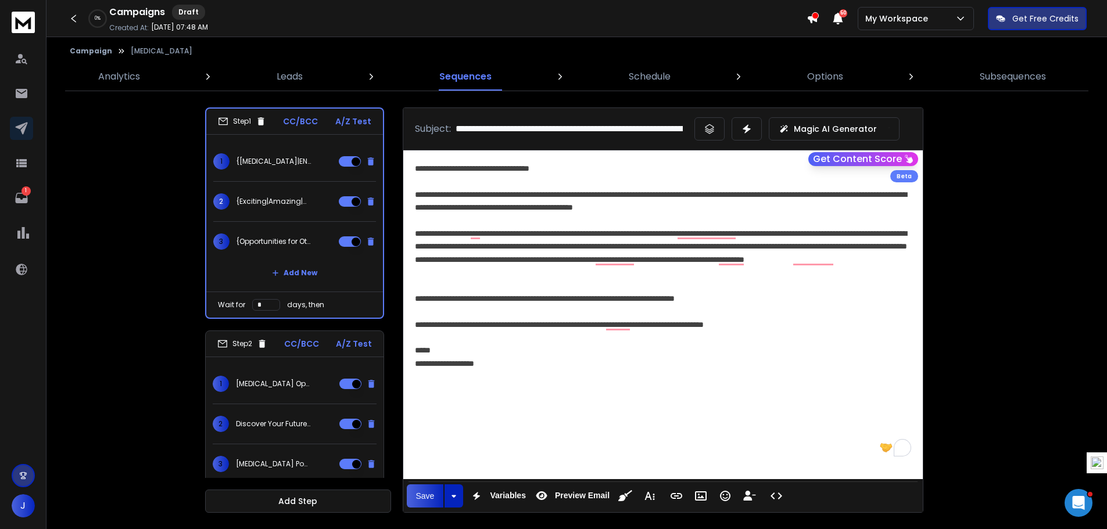
click at [597, 244] on div "**********" at bounding box center [663, 253] width 496 height 52
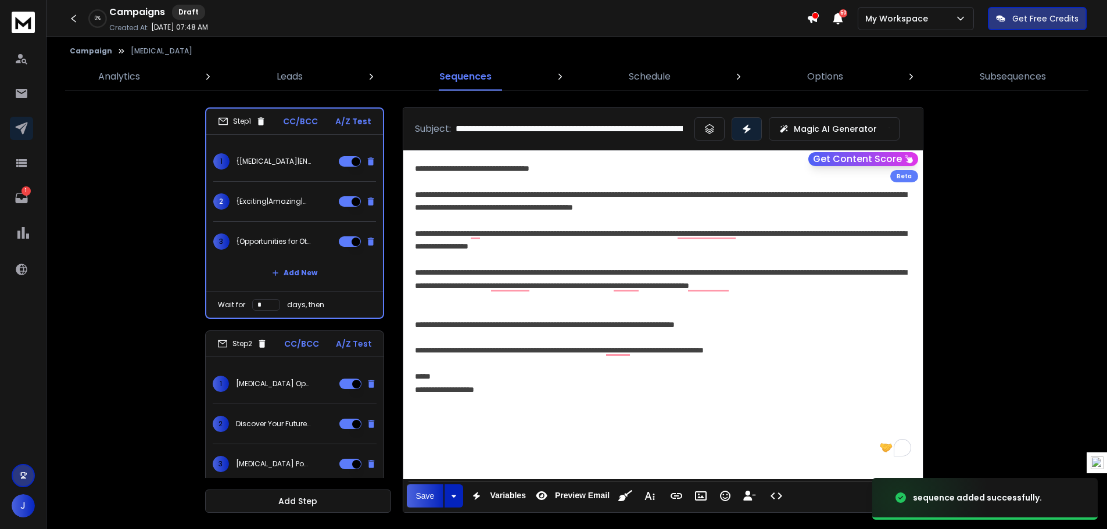
scroll to position [0, 181]
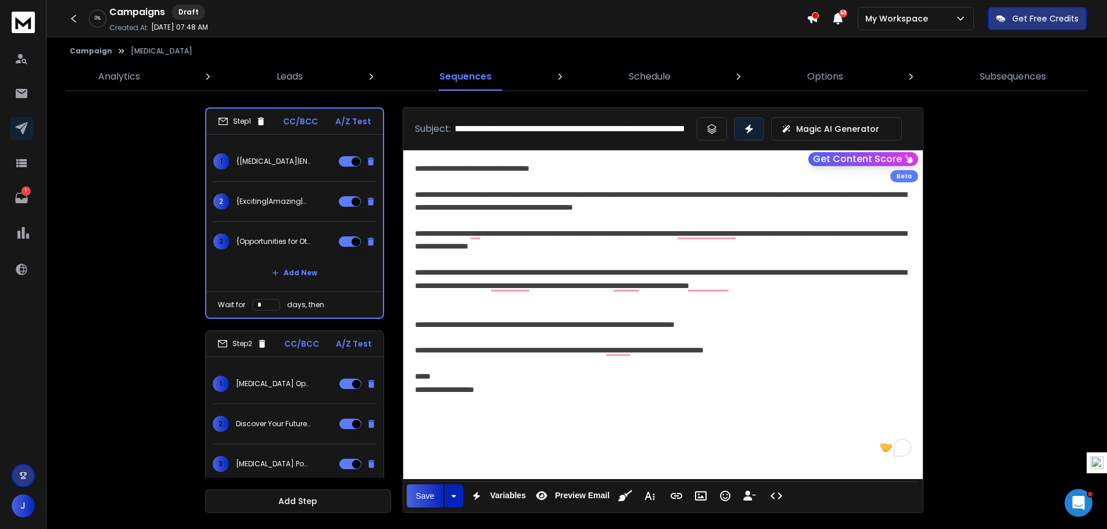
drag, startPoint x: 457, startPoint y: 125, endPoint x: 738, endPoint y: 125, distance: 280.6
click at [738, 125] on div "**********" at bounding box center [662, 129] width 519 height 42
click at [1010, 166] on div "Step 1 CC/BCC A/Z Test 1 {Otolaryngologist|ENT} Opportunities {in|for} New York…" at bounding box center [576, 310] width 1023 height 415
